Goal: Task Accomplishment & Management: Use online tool/utility

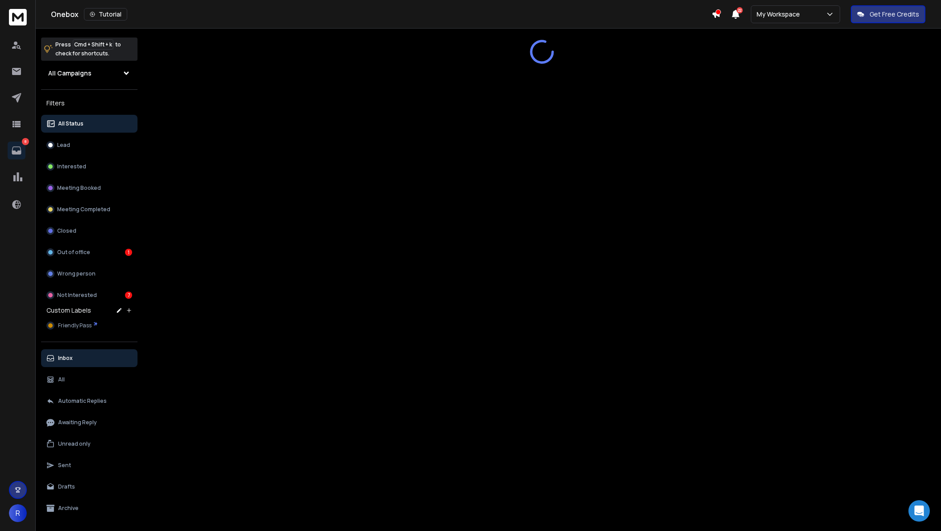
click at [62, 124] on p "All Status" at bounding box center [70, 123] width 25 height 7
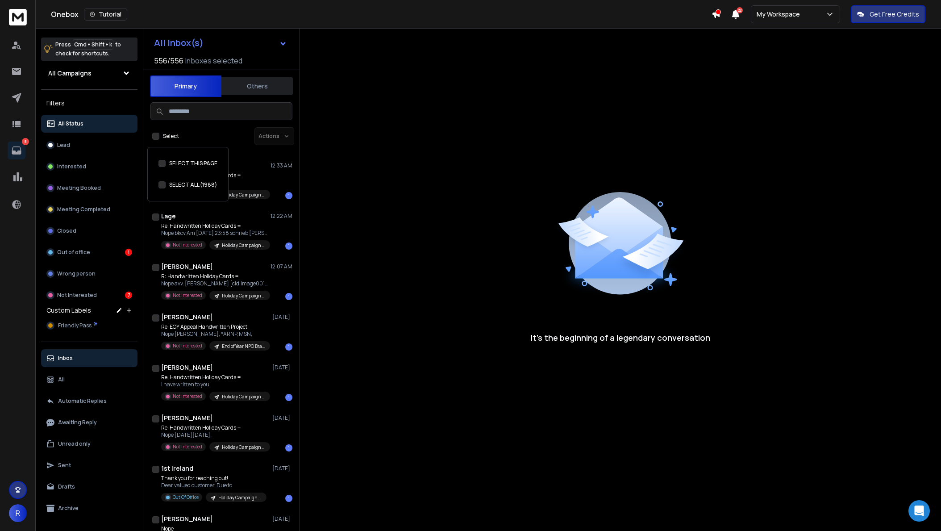
click at [157, 141] on div "Select" at bounding box center [165, 136] width 27 height 18
click at [154, 135] on button "Select" at bounding box center [155, 136] width 7 height 7
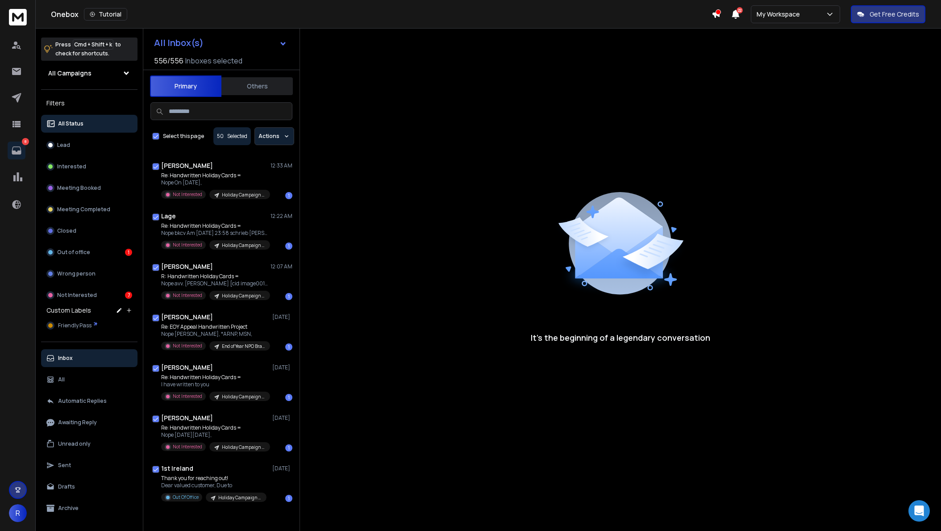
click at [279, 140] on p "Actions" at bounding box center [268, 136] width 21 height 7
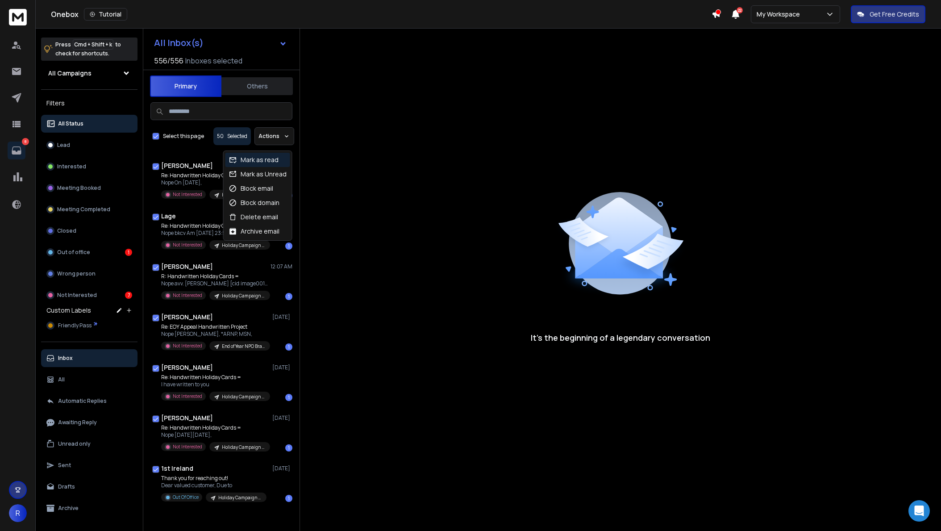
click at [271, 162] on div "Mark as read" at bounding box center [254, 159] width 50 height 9
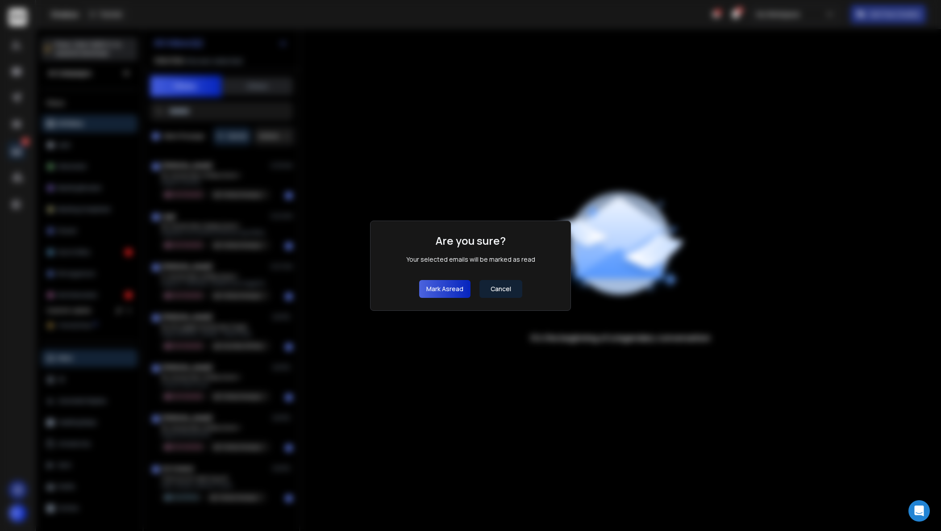
click at [449, 296] on button "Mark as read" at bounding box center [444, 289] width 51 height 18
